Goal: Task Accomplishment & Management: Manage account settings

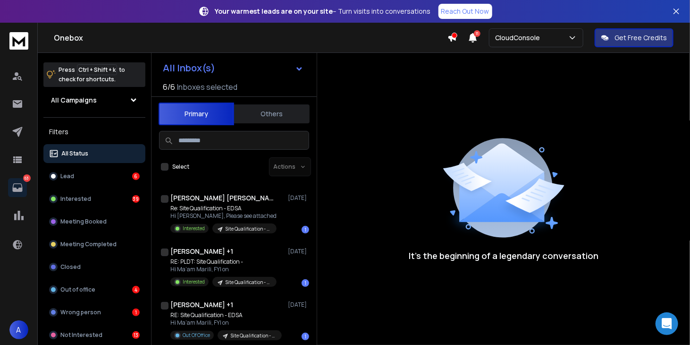
click at [20, 35] on img at bounding box center [18, 40] width 19 height 17
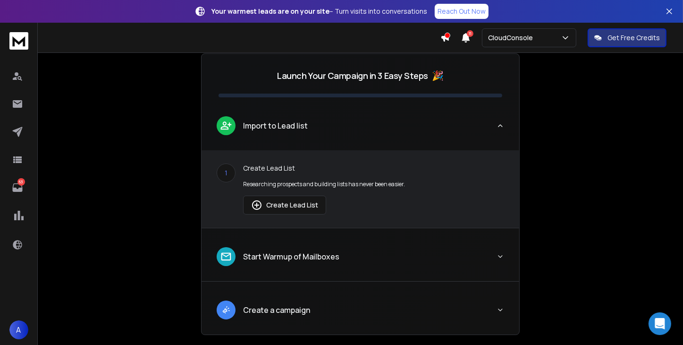
scroll to position [77, 0]
click at [18, 135] on icon at bounding box center [17, 132] width 10 height 10
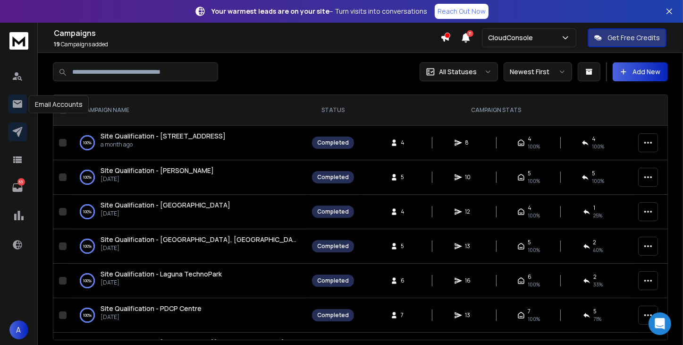
click at [17, 110] on link at bounding box center [17, 103] width 19 height 19
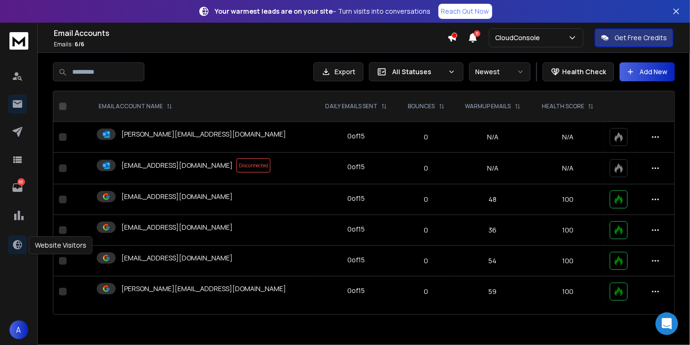
click at [13, 244] on icon at bounding box center [17, 244] width 11 height 11
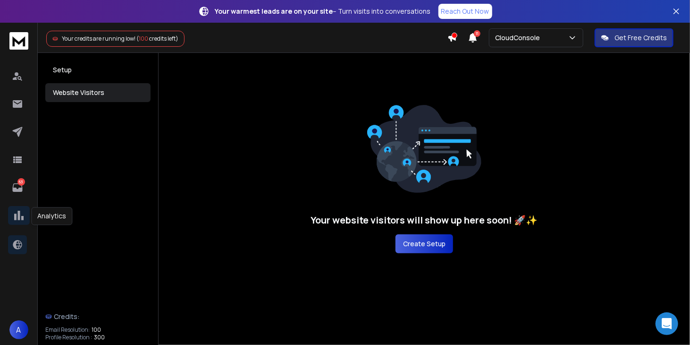
click at [17, 216] on icon at bounding box center [19, 215] width 14 height 14
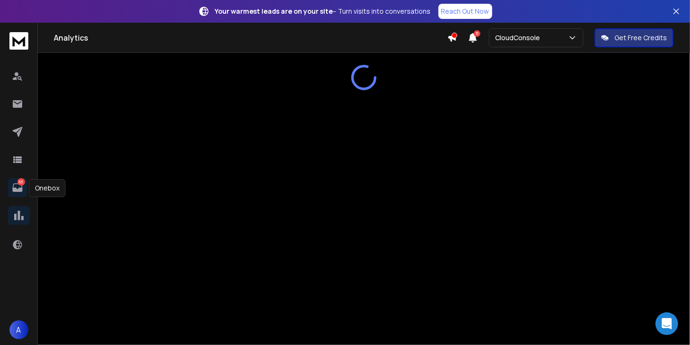
click at [20, 189] on icon at bounding box center [17, 187] width 10 height 8
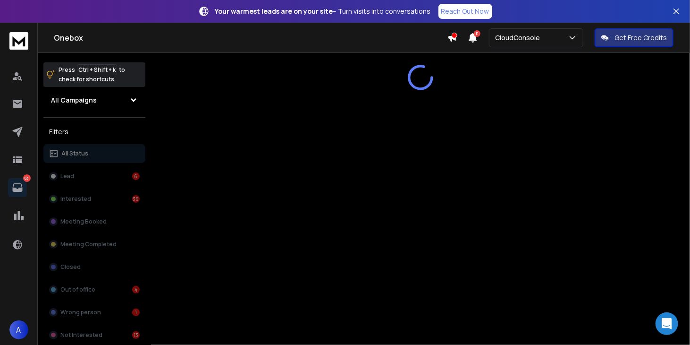
click at [20, 149] on div "63" at bounding box center [19, 159] width 22 height 196
click at [19, 158] on icon at bounding box center [17, 159] width 8 height 7
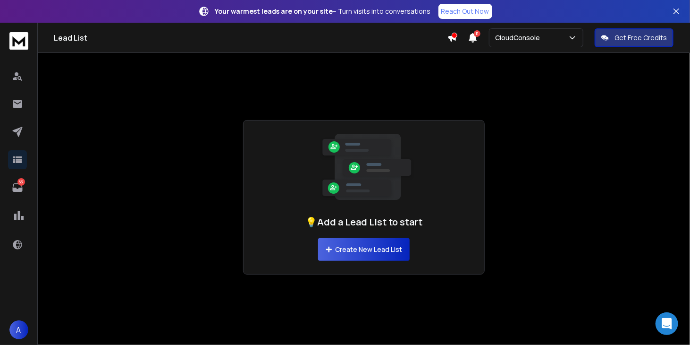
click at [335, 247] on button "Create New Lead List" at bounding box center [364, 249] width 92 height 23
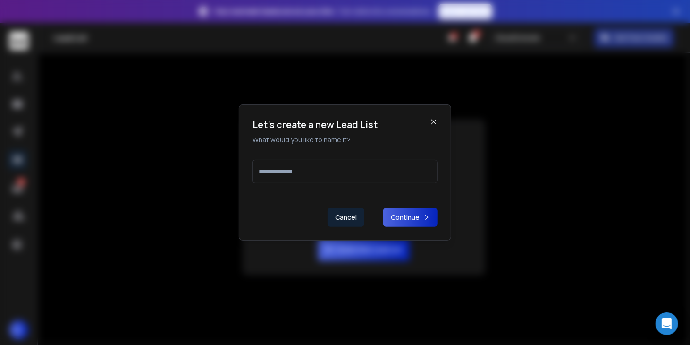
click at [347, 217] on button "Cancel" at bounding box center [346, 217] width 37 height 19
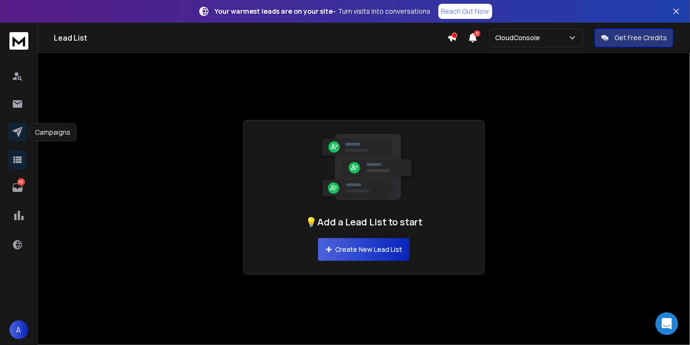
click at [19, 131] on icon at bounding box center [17, 132] width 10 height 10
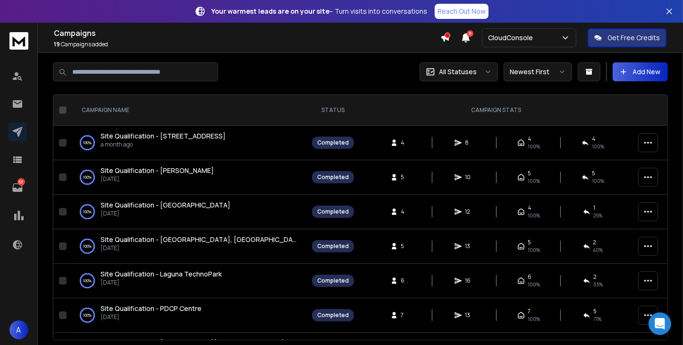
drag, startPoint x: 633, startPoint y: 61, endPoint x: 634, endPoint y: 66, distance: 4.8
click at [634, 66] on div "Campaigns 19 Campaigns Added All Statuses Newest First Add New CAMPAIGN NAME ST…" at bounding box center [360, 234] width 645 height 363
click at [634, 66] on button "Add New" at bounding box center [640, 71] width 55 height 19
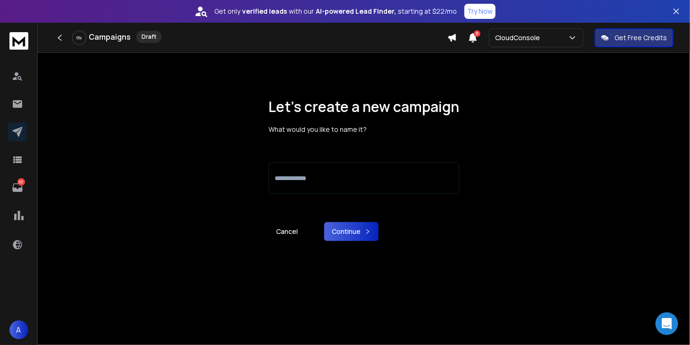
click at [410, 180] on input at bounding box center [364, 177] width 191 height 31
click at [277, 225] on link "Cancel" at bounding box center [287, 231] width 37 height 19
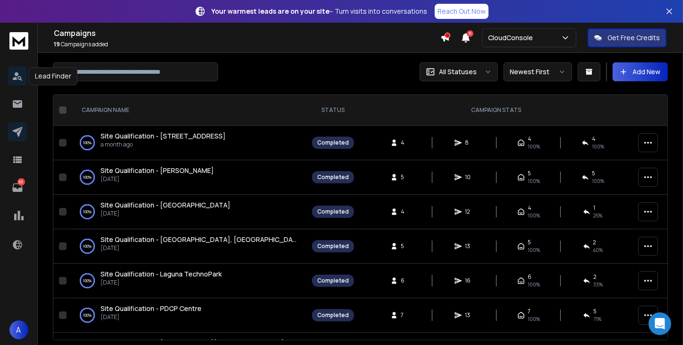
click at [17, 74] on circle at bounding box center [17, 74] width 4 height 4
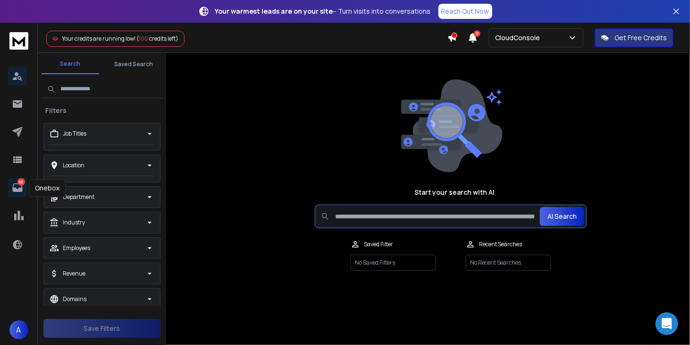
click at [24, 182] on p "63" at bounding box center [21, 182] width 8 height 8
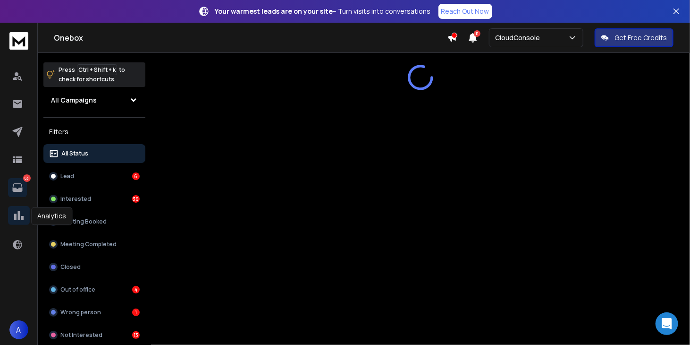
click at [21, 210] on icon at bounding box center [19, 215] width 14 height 14
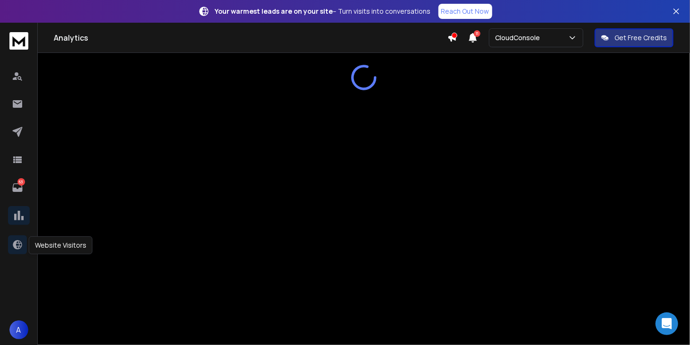
click at [19, 241] on icon at bounding box center [17, 244] width 11 height 11
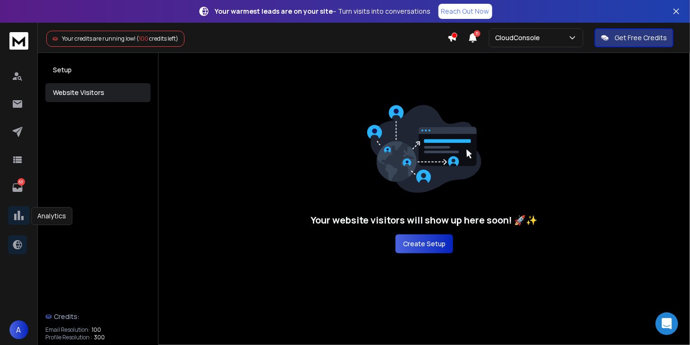
click at [19, 218] on icon at bounding box center [18, 215] width 9 height 9
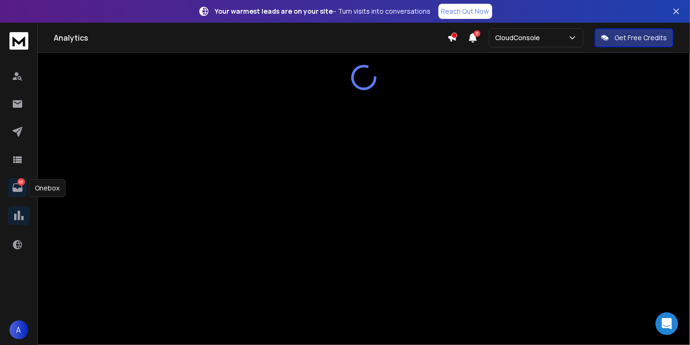
click at [21, 191] on icon at bounding box center [17, 187] width 10 height 8
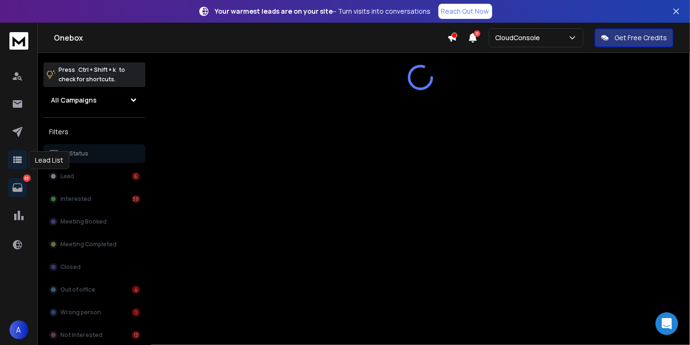
click at [25, 161] on link at bounding box center [17, 159] width 19 height 19
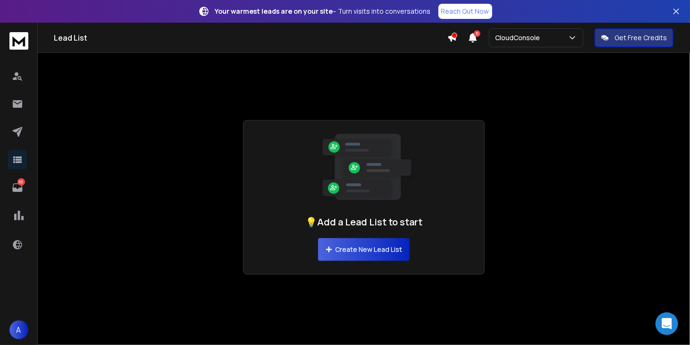
click at [336, 252] on button "Create New Lead List" at bounding box center [364, 249] width 92 height 23
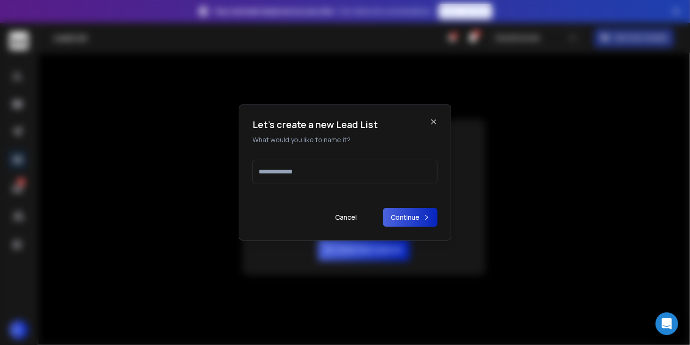
click at [357, 171] on input at bounding box center [345, 172] width 185 height 24
type input "****"
click at [402, 216] on button "Continue" at bounding box center [410, 217] width 54 height 19
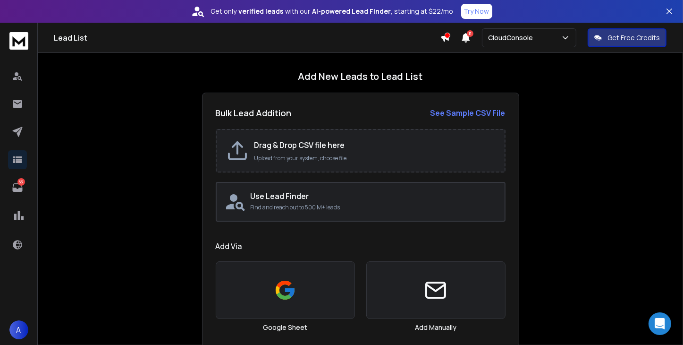
click at [338, 153] on div "Drag & Drop CSV file here Upload from your system, choose file" at bounding box center [374, 150] width 241 height 23
click at [455, 116] on strong "See Sample CSV File" at bounding box center [467, 113] width 75 height 10
click at [435, 283] on icon at bounding box center [435, 290] width 23 height 23
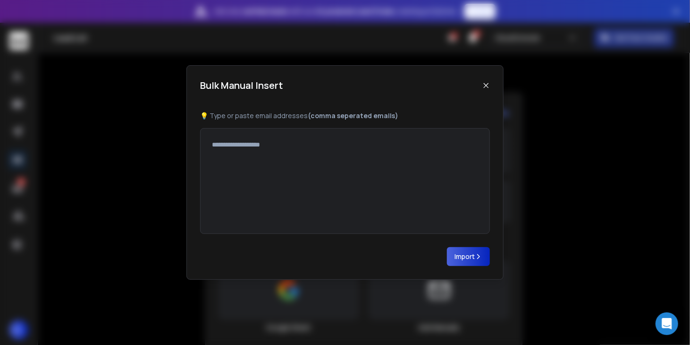
click at [485, 87] on icon at bounding box center [486, 86] width 8 height 8
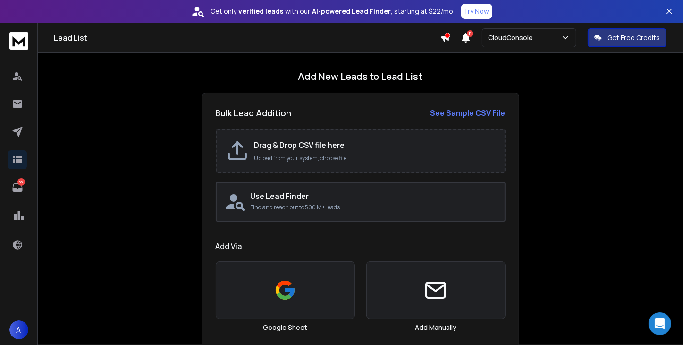
click at [445, 112] on strong "See Sample CSV File" at bounding box center [467, 113] width 75 height 10
click at [343, 149] on h2 "Drag & Drop CSV file here" at bounding box center [374, 144] width 241 height 11
click at [296, 160] on p "Upload from your system, choose file" at bounding box center [374, 158] width 241 height 8
type input "**********"
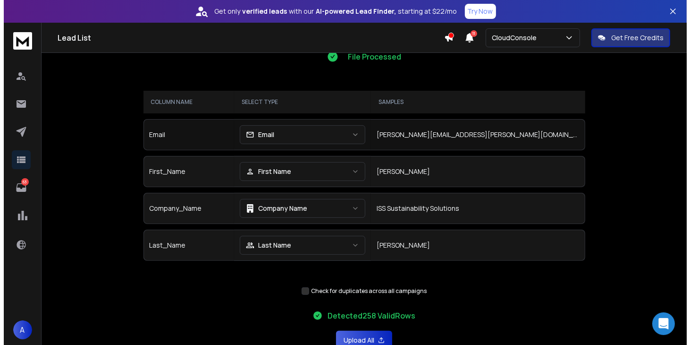
scroll to position [172, 0]
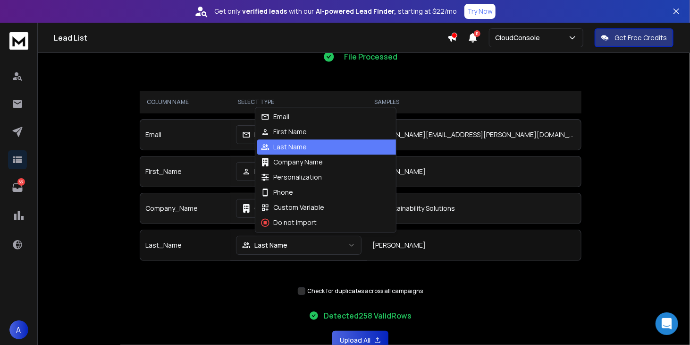
click at [309, 246] on button "Last Name" at bounding box center [298, 245] width 125 height 19
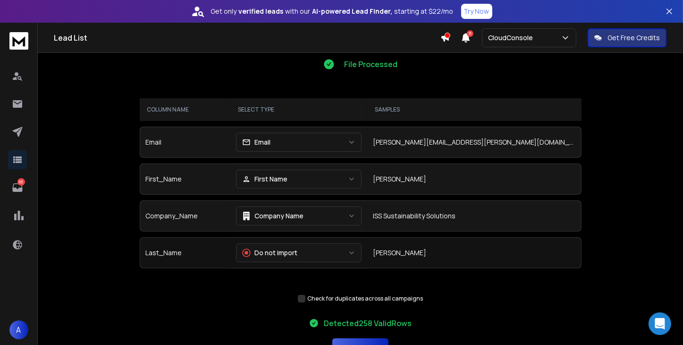
scroll to position [206, 0]
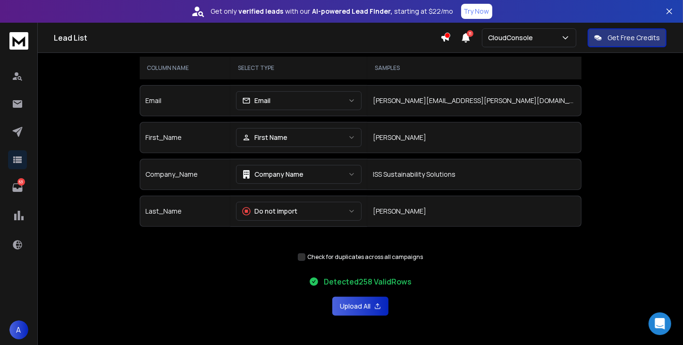
click at [317, 255] on label "Check for duplicates across all campaigns" at bounding box center [365, 257] width 116 height 8
click at [305, 255] on button "Check for duplicates across all campaigns" at bounding box center [302, 257] width 8 height 8
click at [317, 255] on label "Check for duplicates across all campaigns" at bounding box center [365, 257] width 116 height 8
click at [305, 255] on button "Check for duplicates across all campaigns" at bounding box center [302, 257] width 8 height 8
click at [317, 255] on label "Check for duplicates across all campaigns" at bounding box center [365, 257] width 116 height 8
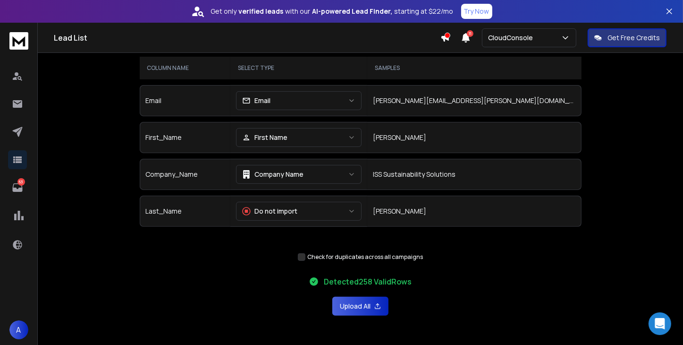
click at [305, 255] on button "Check for duplicates across all campaigns" at bounding box center [302, 257] width 8 height 8
click at [445, 242] on div "ReachInbox Bulk Upload Leads - Accounting 2025(in).csv File Processed COLUMN NA…" at bounding box center [360, 130] width 453 height 370
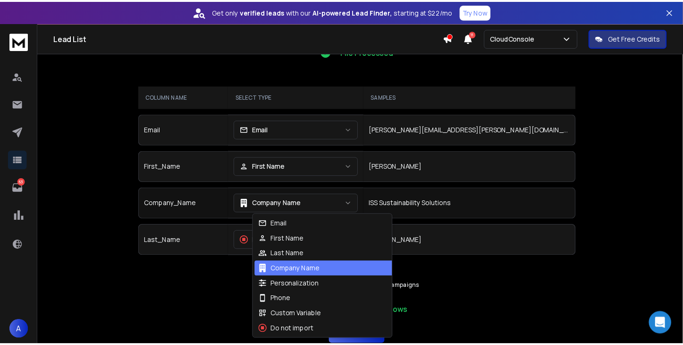
scroll to position [0, 2]
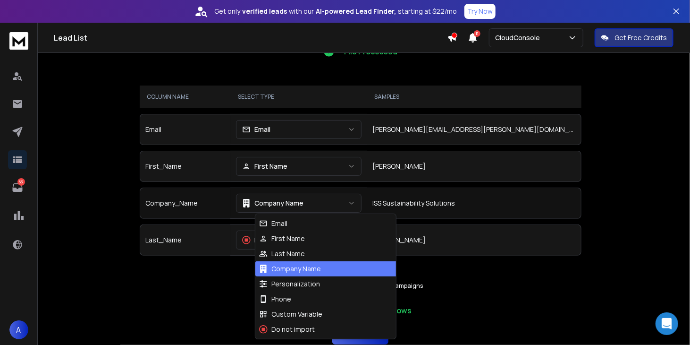
click at [361, 203] on button "Company Name" at bounding box center [298, 203] width 125 height 19
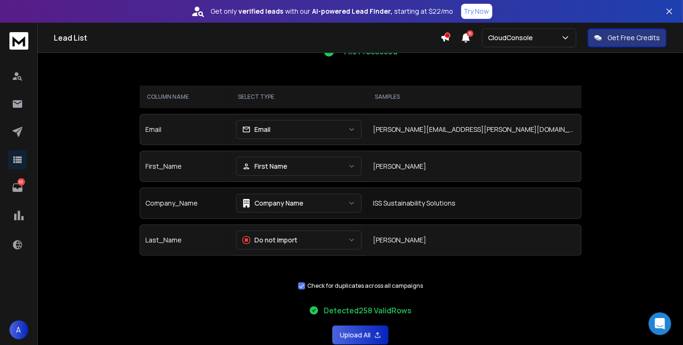
click at [361, 203] on button "Company Name" at bounding box center [298, 203] width 125 height 19
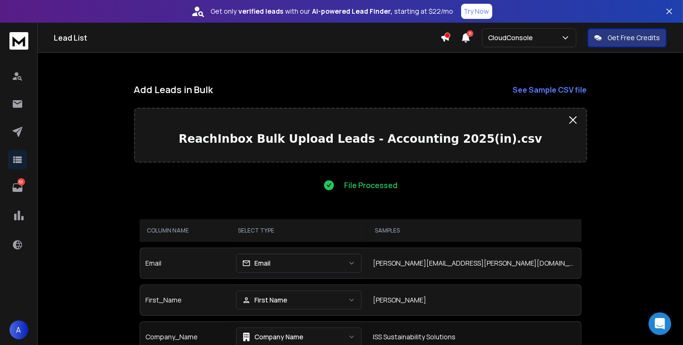
scroll to position [0, 0]
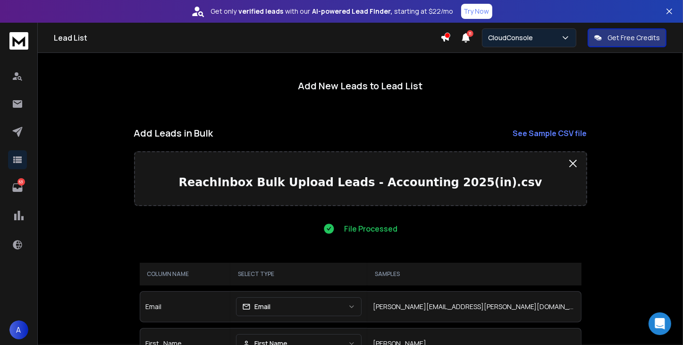
click at [531, 38] on p "CloudConsole" at bounding box center [512, 37] width 49 height 9
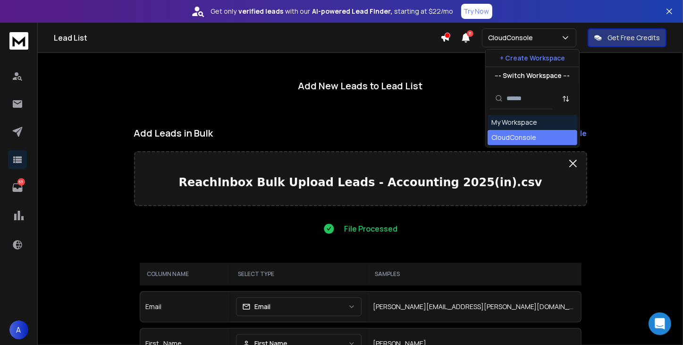
click at [454, 98] on div "Add New Leads to Lead List Add Leads in Bulk See Sample CSV file ReachInbox Bul…" at bounding box center [360, 315] width 483 height 472
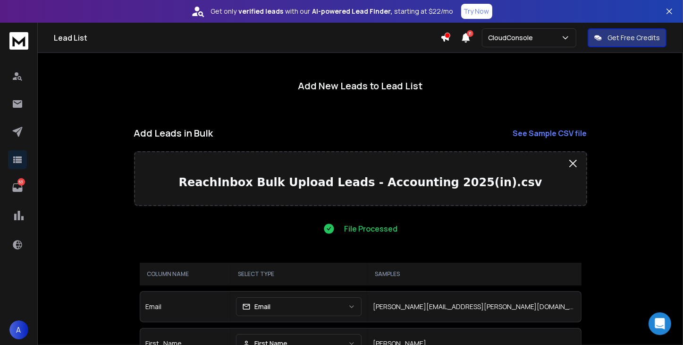
scroll to position [206, 0]
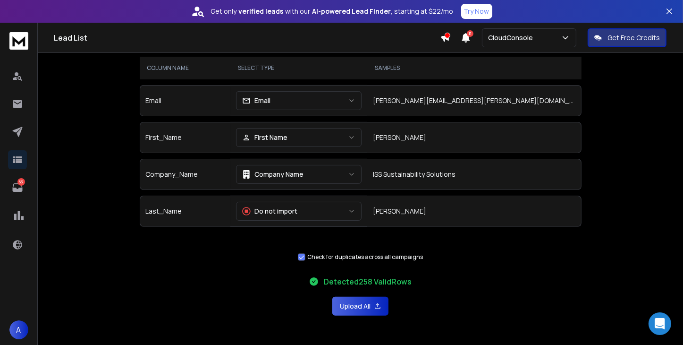
click at [351, 305] on button "Upload All" at bounding box center [360, 305] width 56 height 19
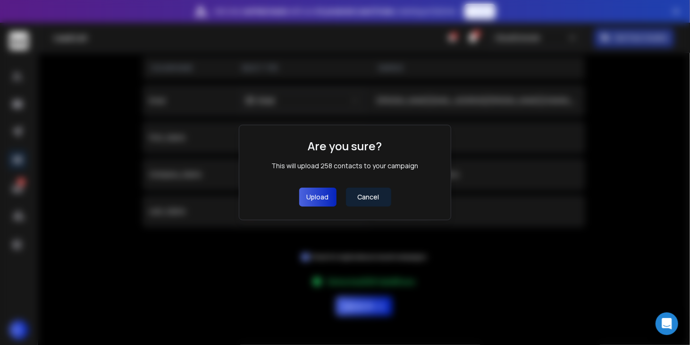
click at [331, 196] on button "Upload" at bounding box center [317, 196] width 37 height 19
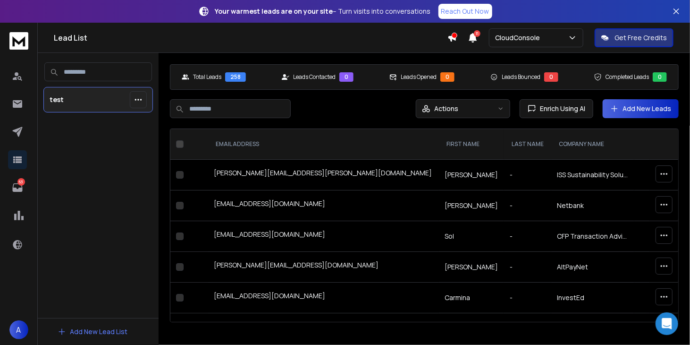
click at [135, 104] on button "button" at bounding box center [138, 99] width 17 height 17
click at [127, 121] on p "Edit List Name" at bounding box center [115, 119] width 45 height 9
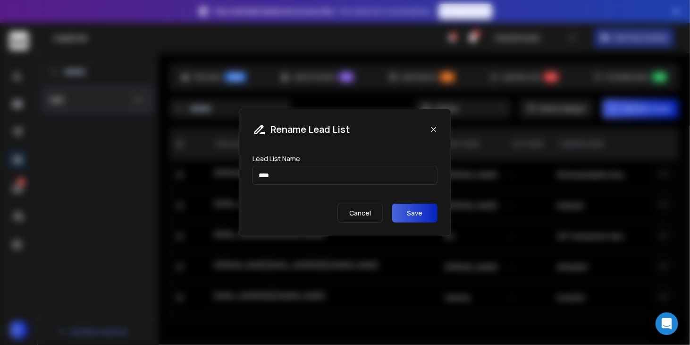
click at [277, 176] on input "****" at bounding box center [345, 175] width 185 height 19
type input "*"
type input "**********"
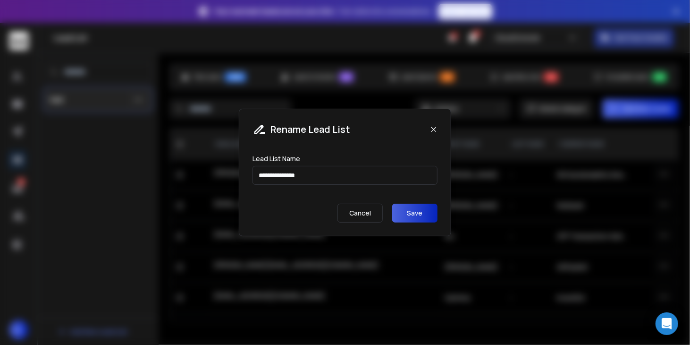
click at [392, 203] on button "Save" at bounding box center [414, 212] width 45 height 19
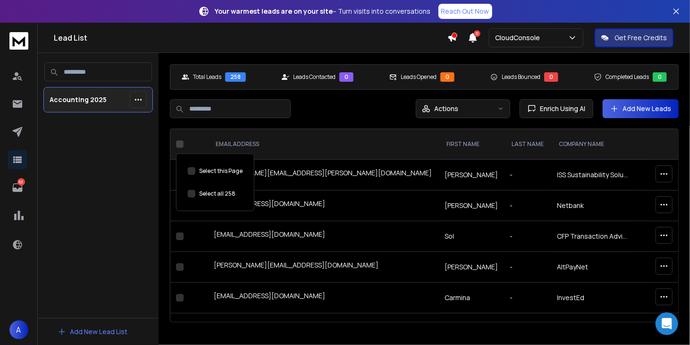
click at [177, 146] on button "Select this Page" at bounding box center [180, 144] width 8 height 8
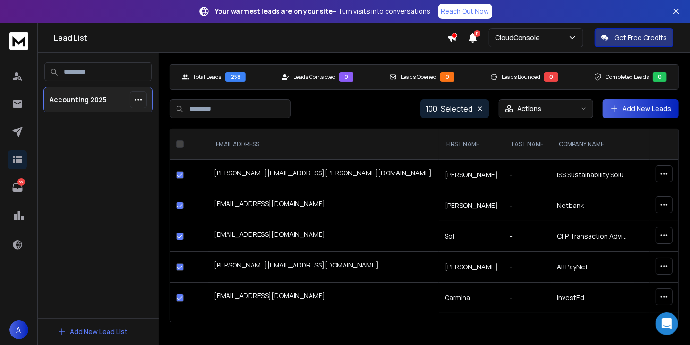
click at [237, 76] on div "258" at bounding box center [235, 76] width 21 height 9
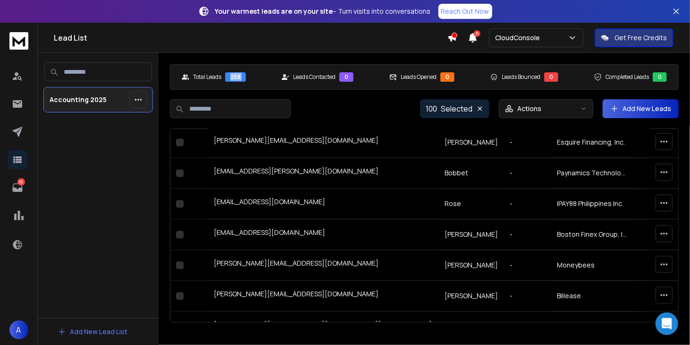
scroll to position [4433, 0]
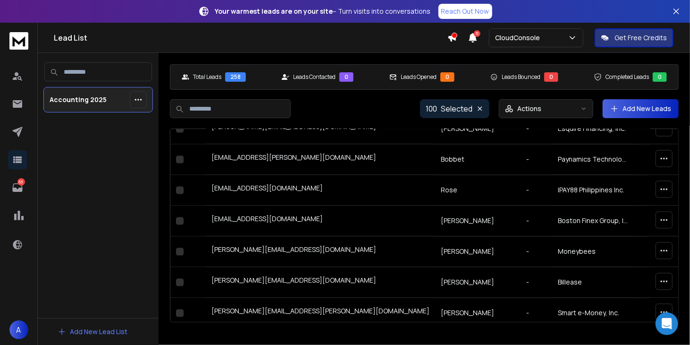
click at [293, 153] on div "[EMAIL_ADDRESS][PERSON_NAME][DOMAIN_NAME]" at bounding box center [320, 159] width 218 height 13
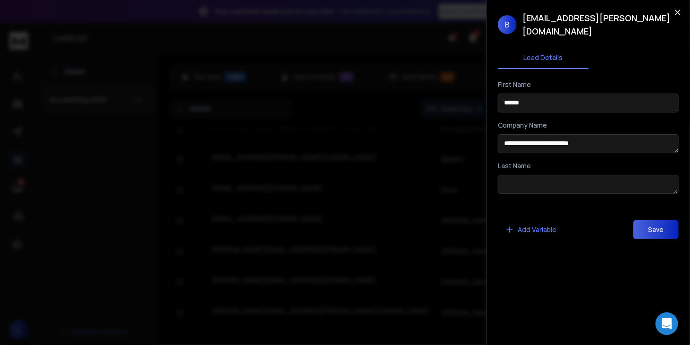
click at [679, 13] on icon "button" at bounding box center [677, 12] width 5 height 5
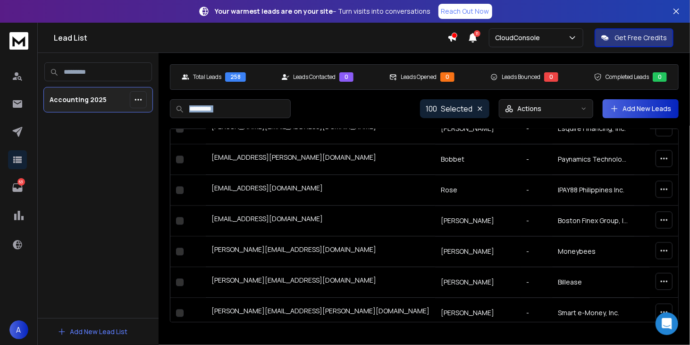
drag, startPoint x: 377, startPoint y: 108, endPoint x: 349, endPoint y: 109, distance: 27.9
click at [349, 109] on div "100 Selected Actions Add New Leads" at bounding box center [424, 108] width 509 height 19
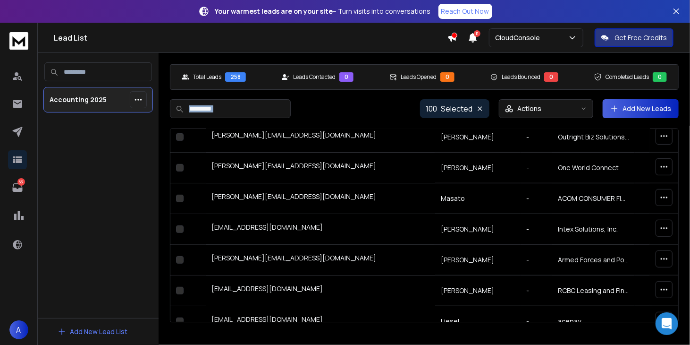
scroll to position [7492, 0]
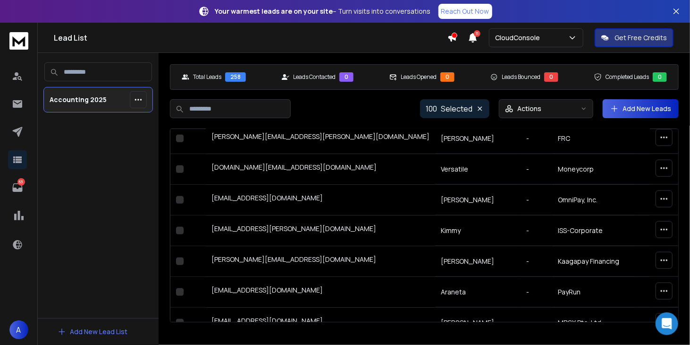
click at [369, 254] on div "[PERSON_NAME][EMAIL_ADDRESS][DOMAIN_NAME]" at bounding box center [320, 260] width 218 height 13
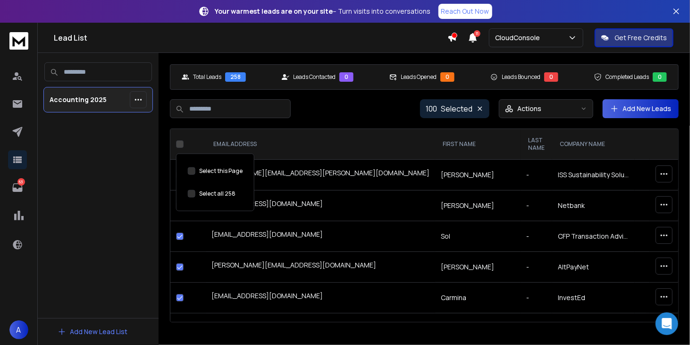
click at [179, 143] on button "Select this Page" at bounding box center [180, 144] width 8 height 8
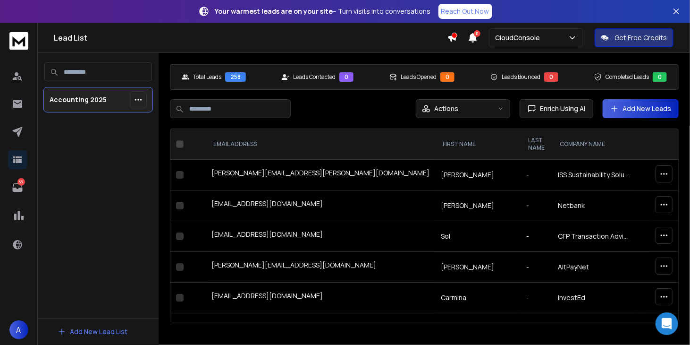
click at [179, 143] on button "button" at bounding box center [180, 144] width 8 height 8
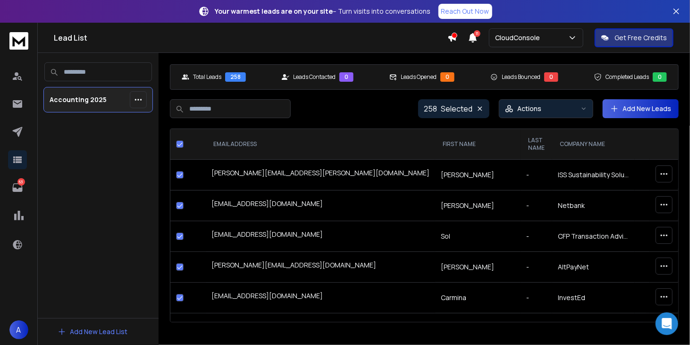
click at [551, 111] on div "Actions" at bounding box center [541, 108] width 72 height 9
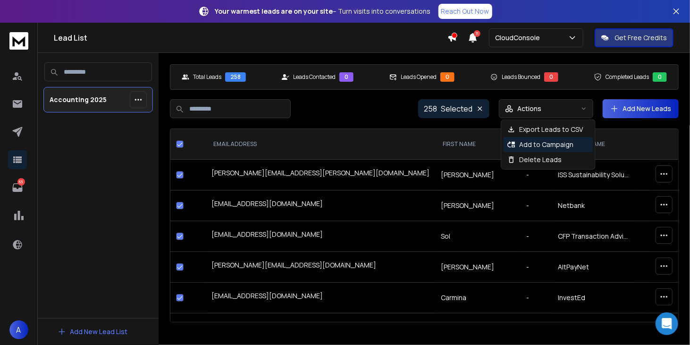
click at [548, 143] on p "Add to Campaign" at bounding box center [547, 144] width 54 height 9
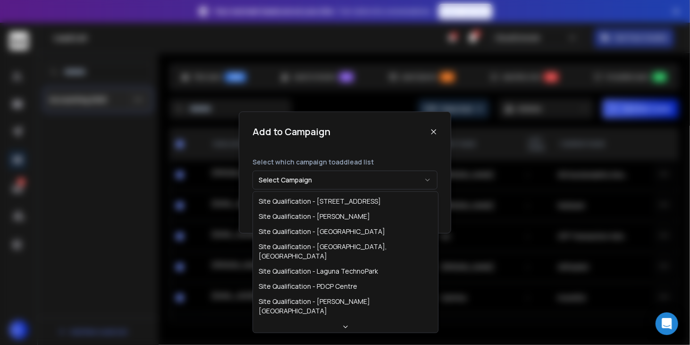
click at [428, 180] on icon "button" at bounding box center [428, 180] width 8 height 8
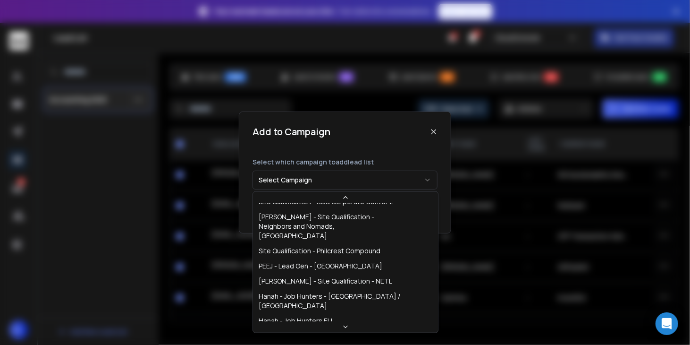
scroll to position [199, 0]
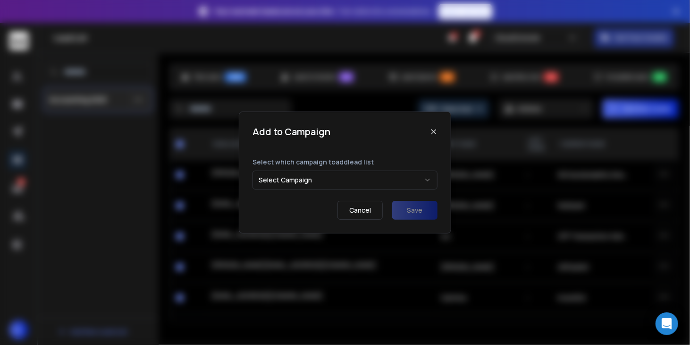
click at [434, 129] on icon at bounding box center [434, 132] width 8 height 8
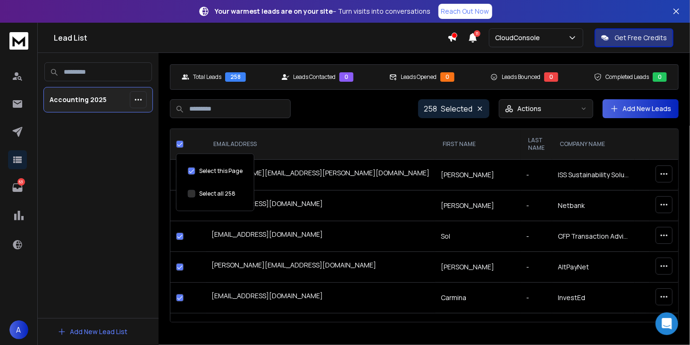
click at [182, 143] on button "Select this Page" at bounding box center [180, 144] width 8 height 8
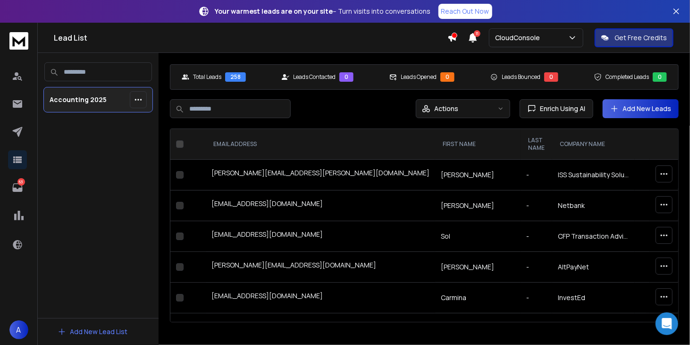
click at [130, 159] on div "Accounting 2025" at bounding box center [98, 197] width 121 height 220
